Goal: Task Accomplishment & Management: Use online tool/utility

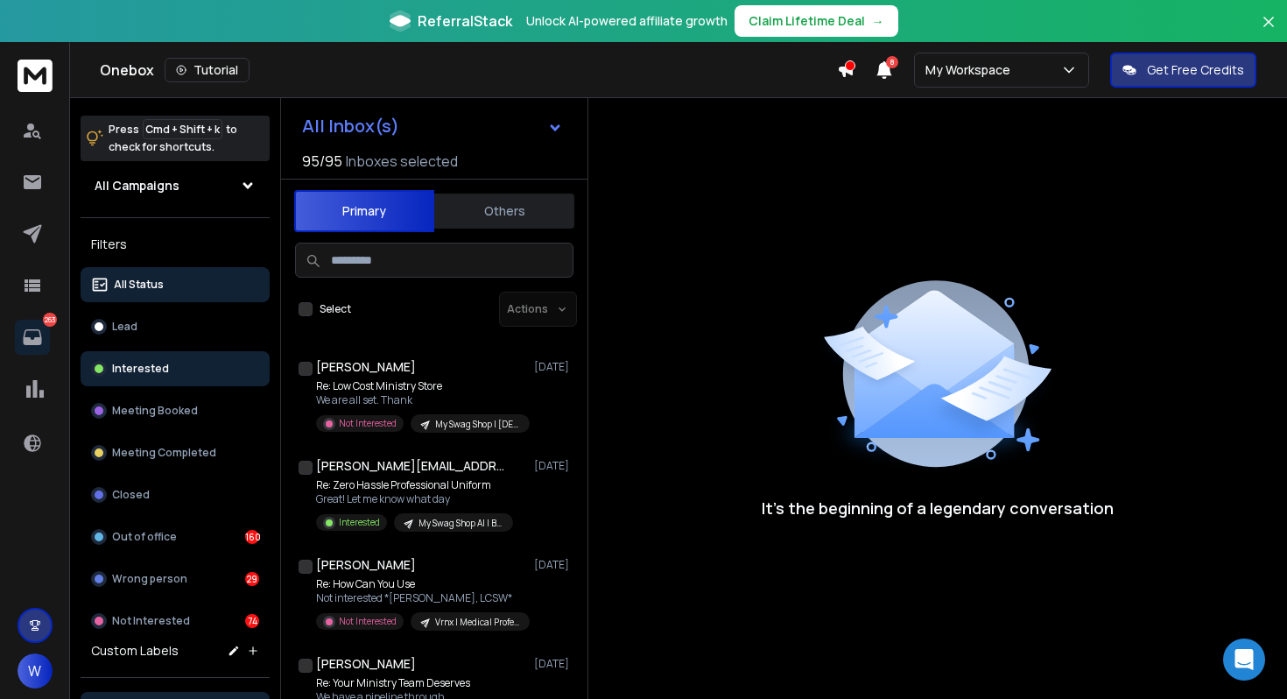
click at [156, 362] on p "Interested" at bounding box center [140, 369] width 57 height 14
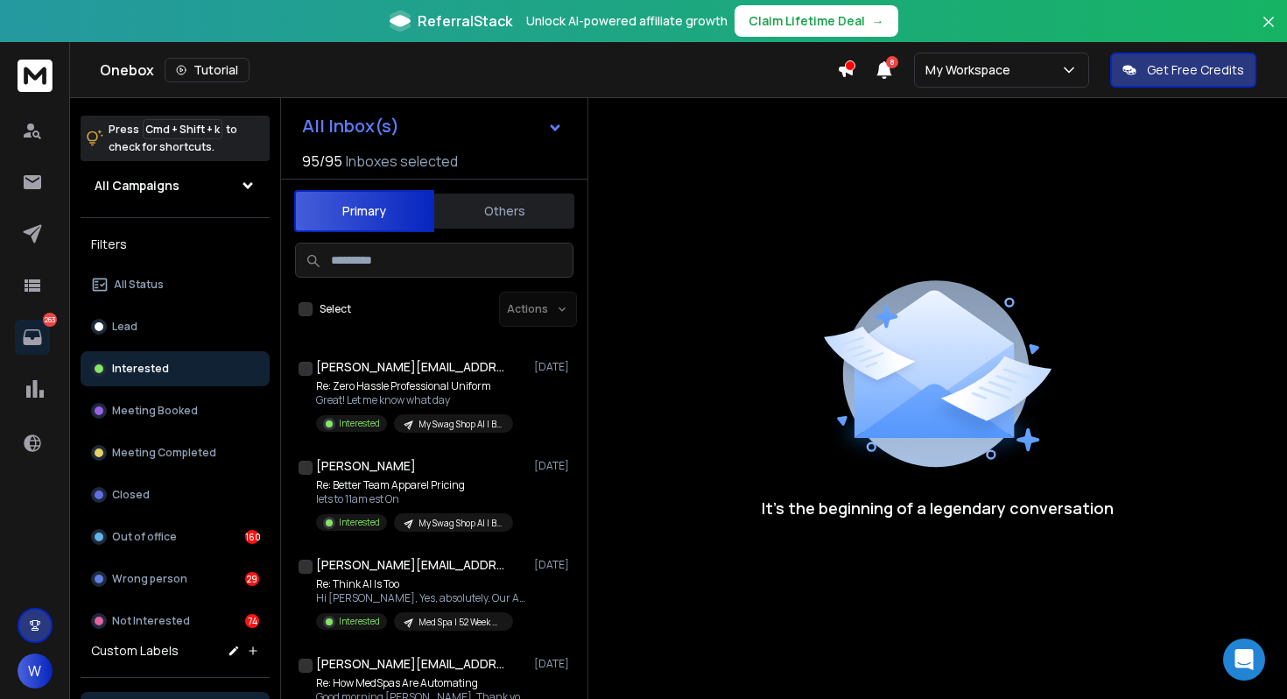
click at [1265, 19] on icon "Close banner" at bounding box center [1268, 22] width 11 height 11
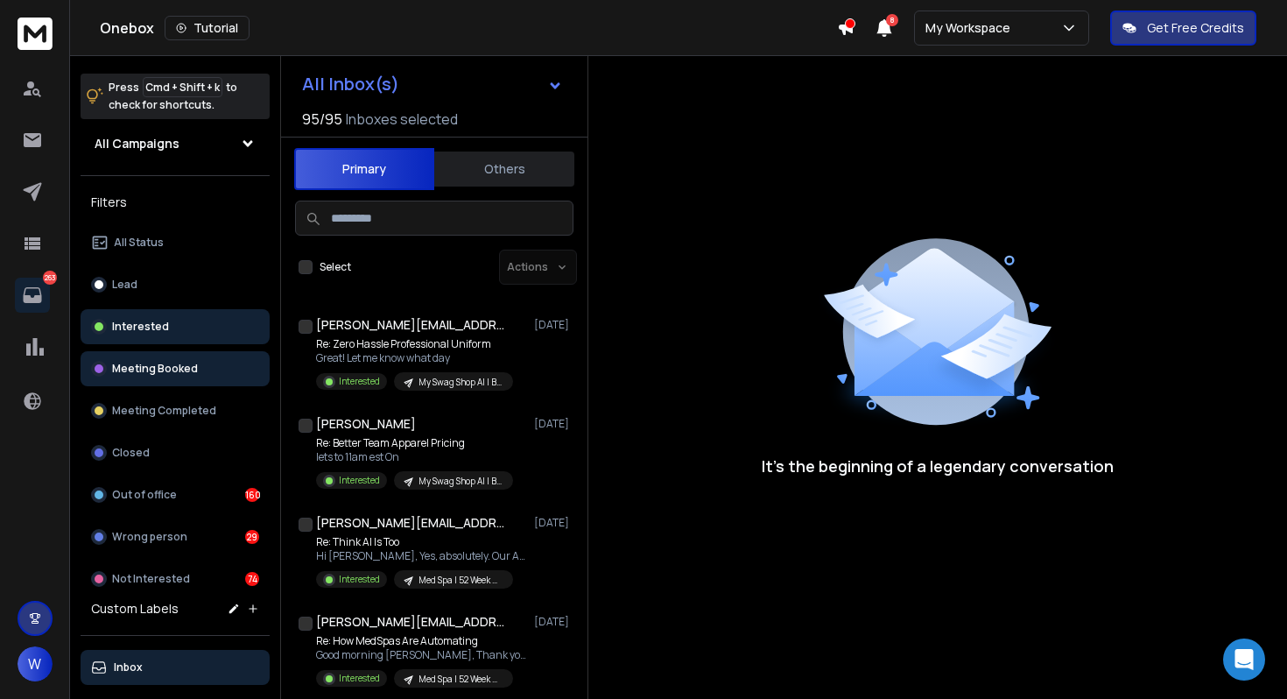
click at [168, 362] on p "Meeting Booked" at bounding box center [155, 369] width 86 height 14
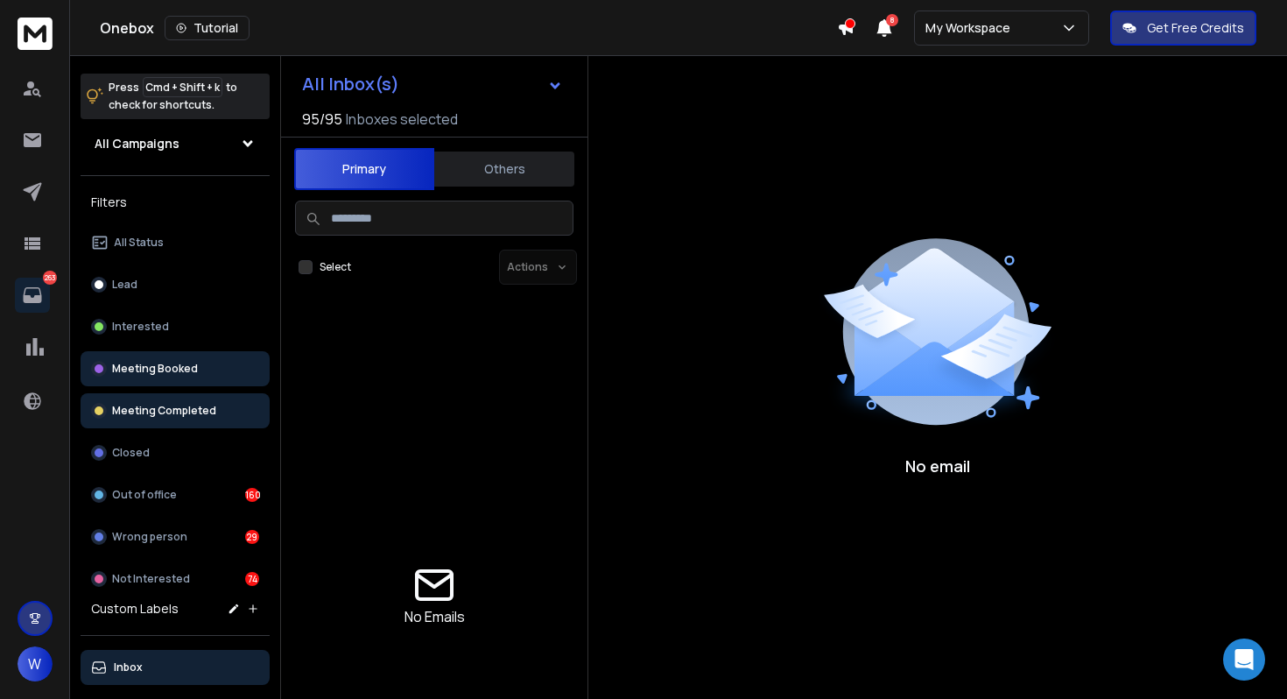
click at [174, 404] on p "Meeting Completed" at bounding box center [164, 411] width 104 height 14
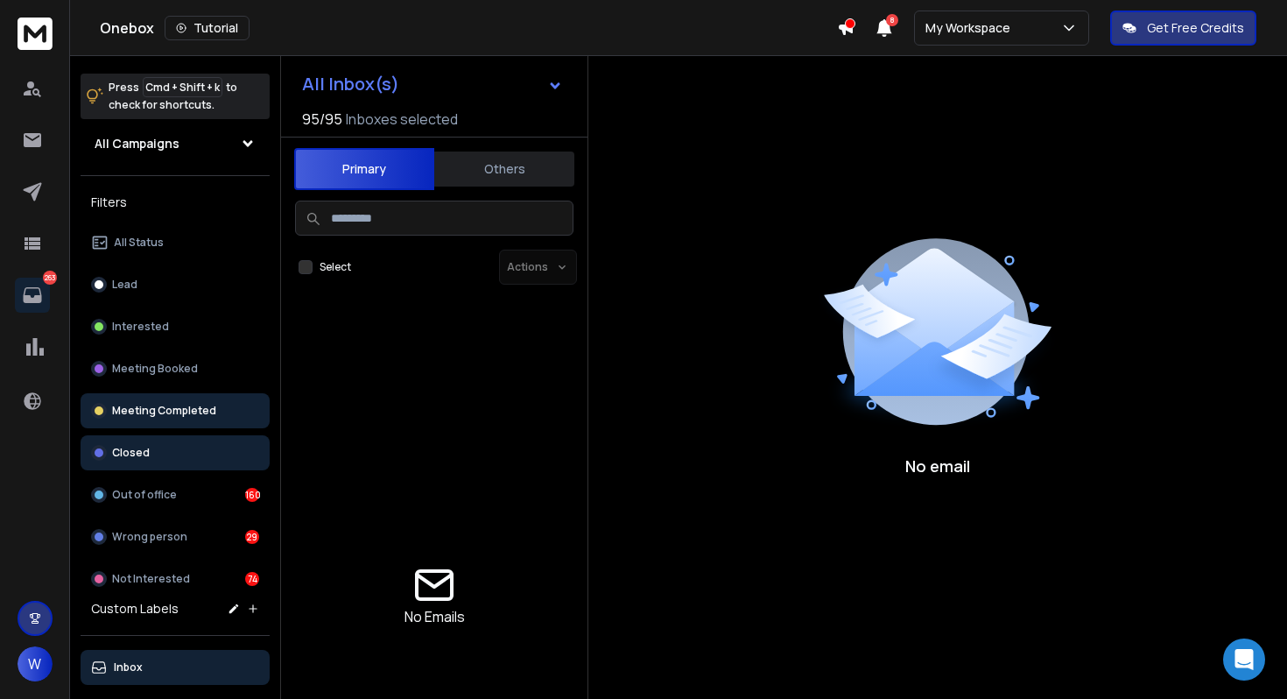
click at [165, 447] on button "Closed" at bounding box center [175, 452] width 189 height 35
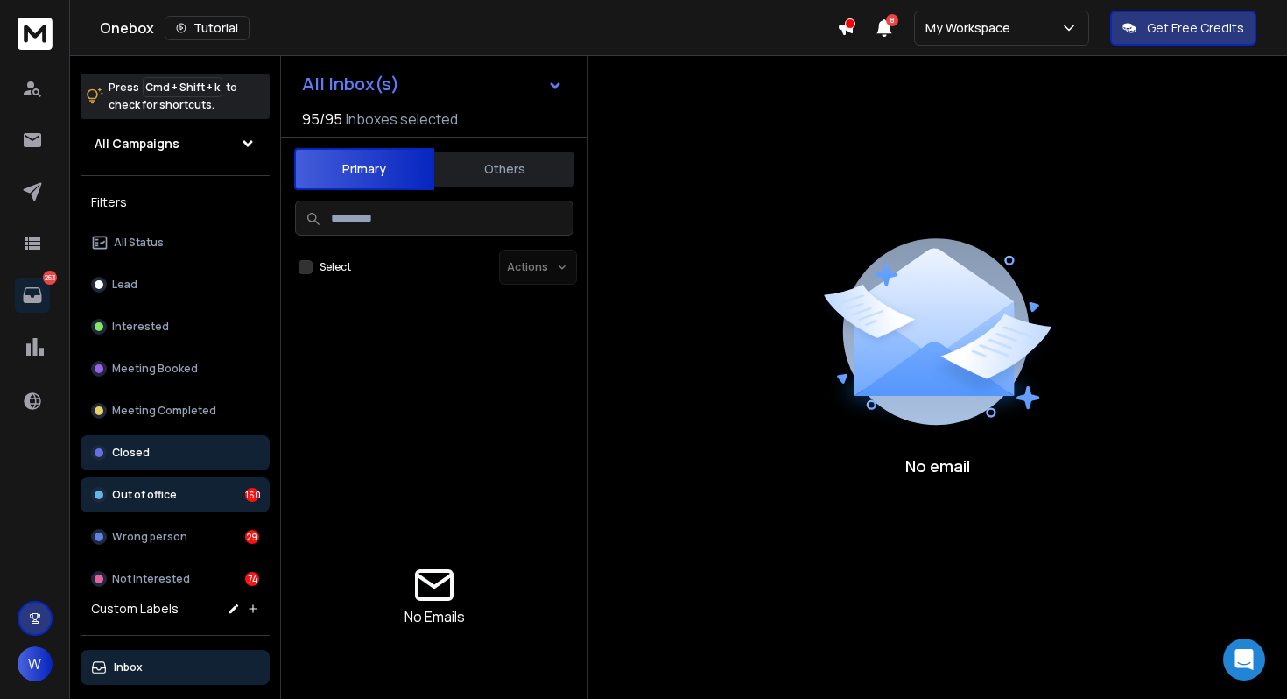
click at [165, 488] on p "Out of office" at bounding box center [144, 495] width 65 height 14
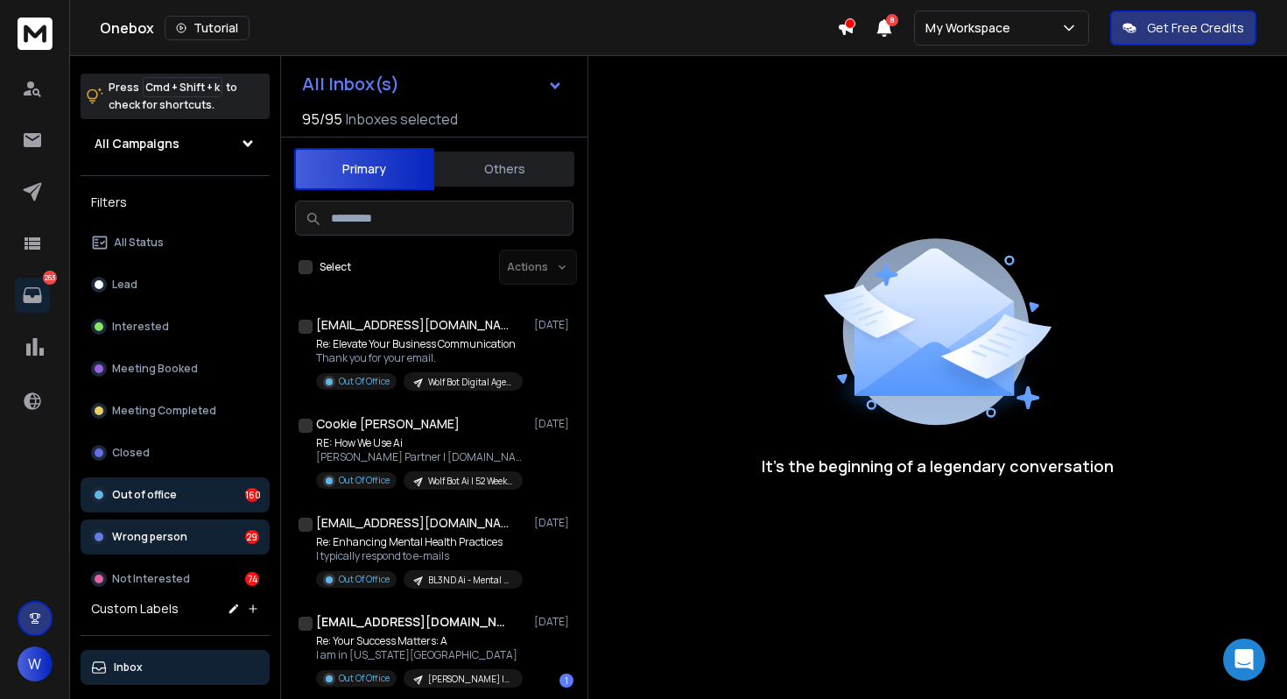
click at [171, 537] on p "Wrong person" at bounding box center [149, 537] width 75 height 14
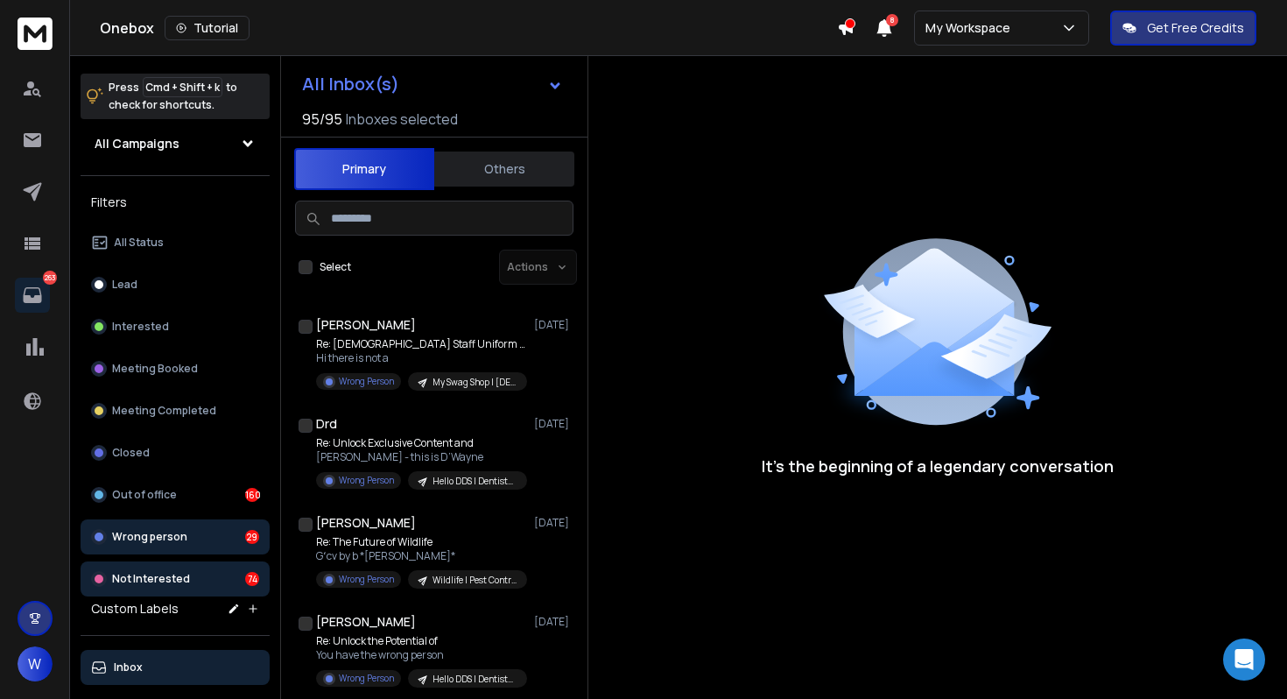
click at [176, 573] on p "Not Interested" at bounding box center [151, 579] width 78 height 14
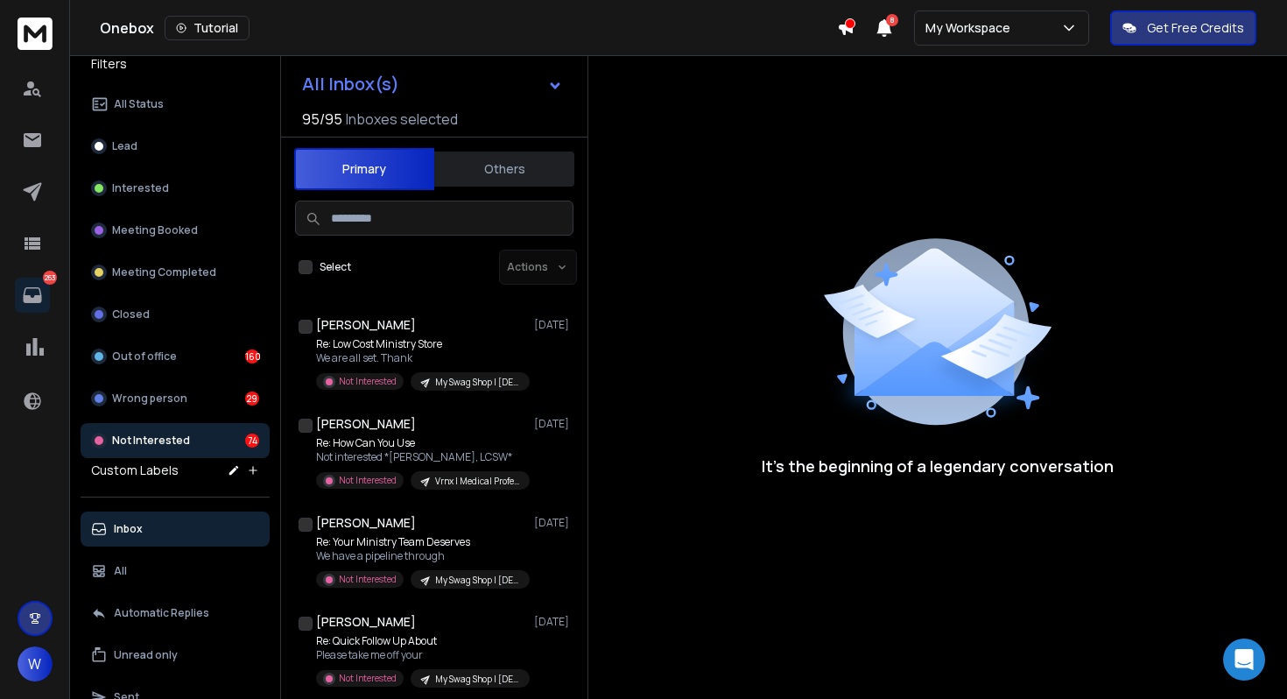
scroll to position [140, 0]
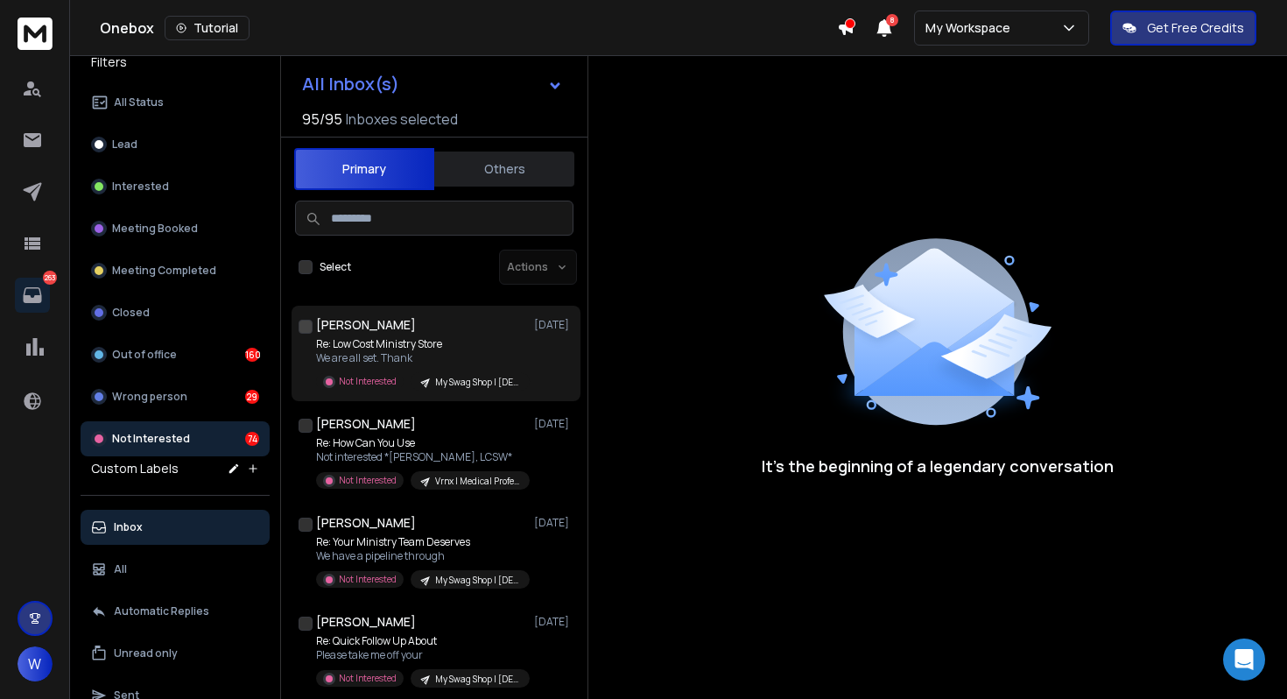
click at [495, 331] on div "[PERSON_NAME] [DATE]" at bounding box center [444, 325] width 257 height 18
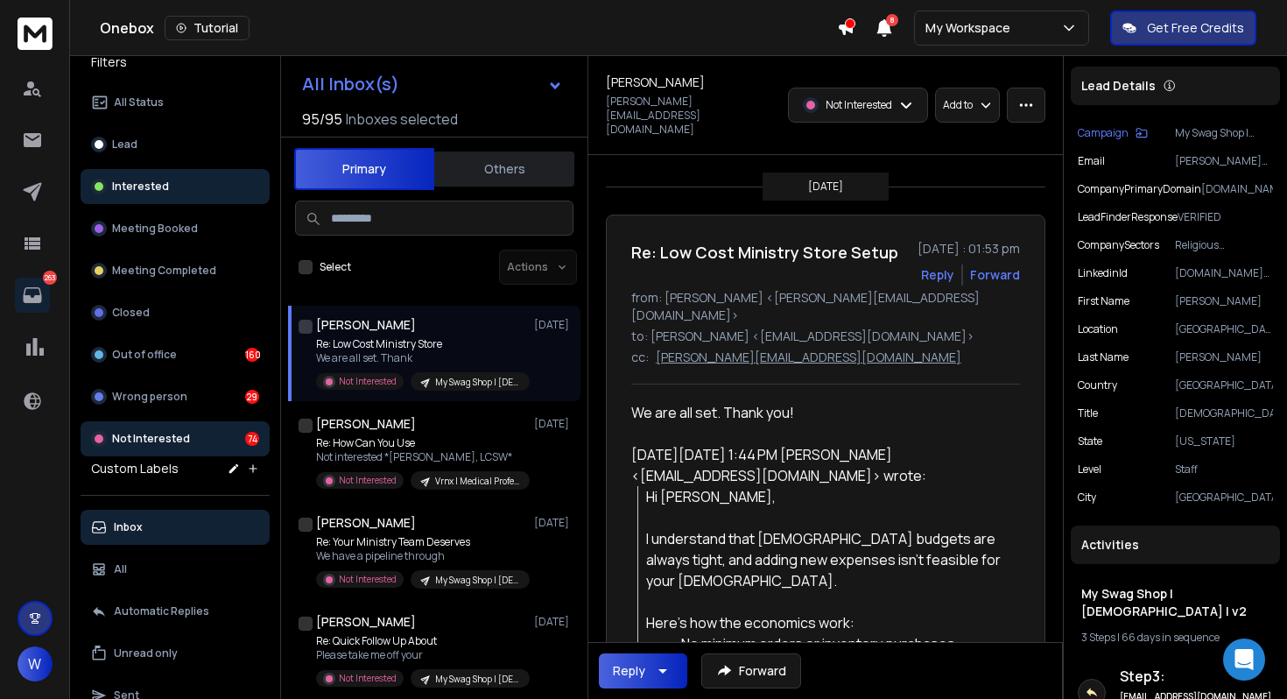
scroll to position [0, 0]
